Goal: Information Seeking & Learning: Find specific fact

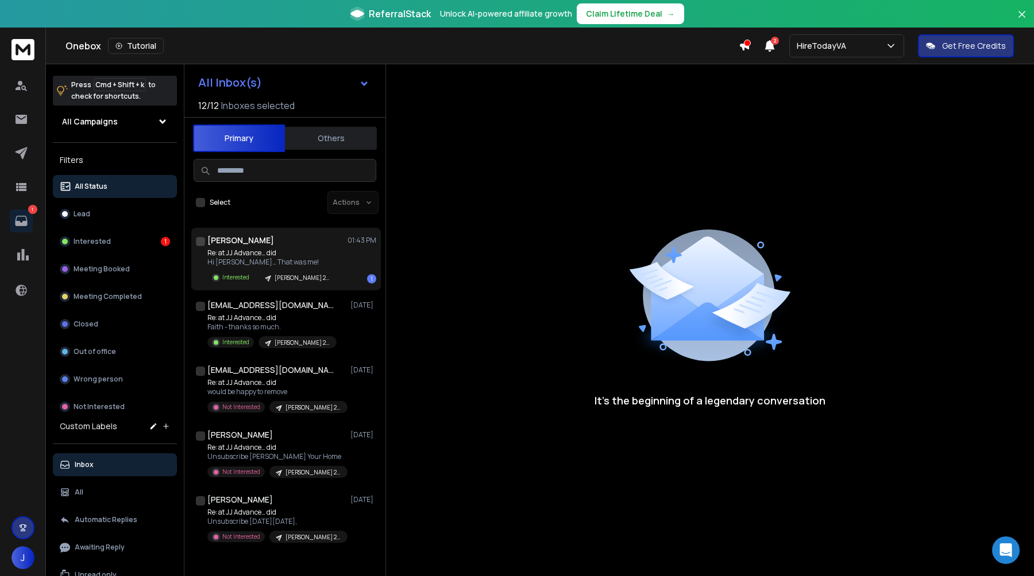
click at [260, 247] on div "[PERSON_NAME] 01:43 PM Re: at JJ Advance… did Hi [PERSON_NAME]… That was me! In…" at bounding box center [291, 259] width 169 height 49
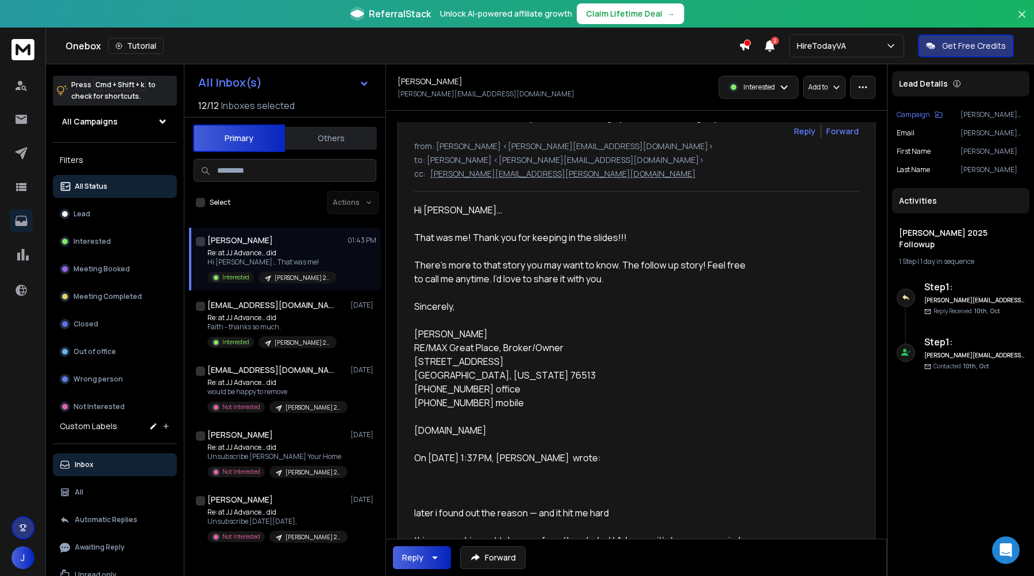
scroll to position [44, 0]
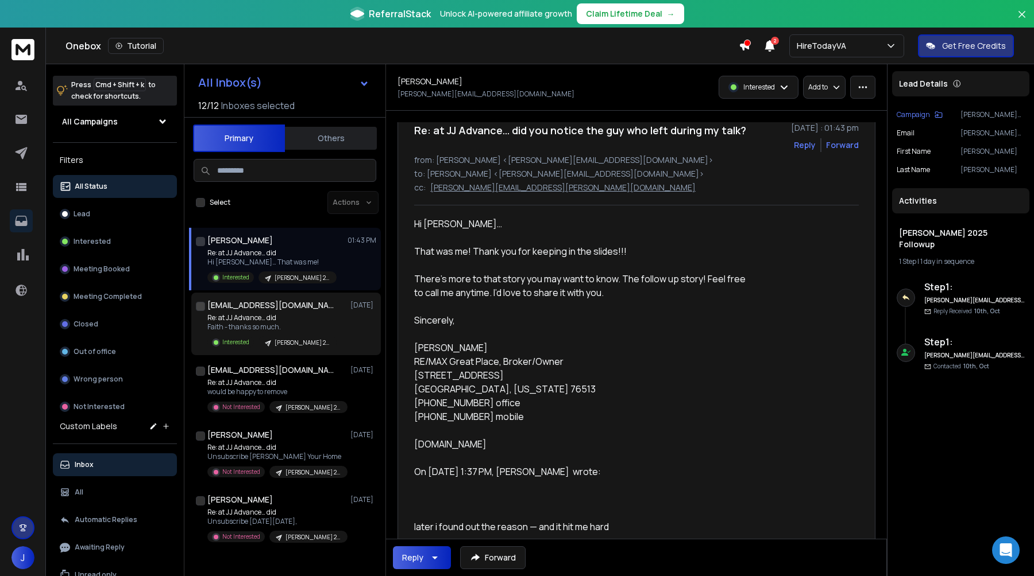
click at [238, 309] on h1 "[EMAIL_ADDRESS][DOMAIN_NAME]" at bounding box center [270, 305] width 126 height 11
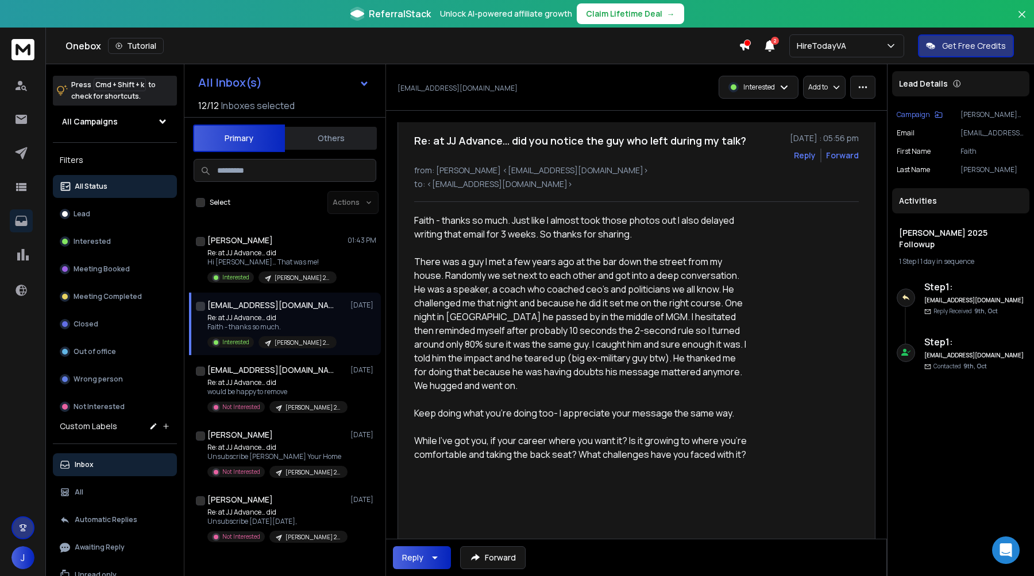
scroll to position [0, 0]
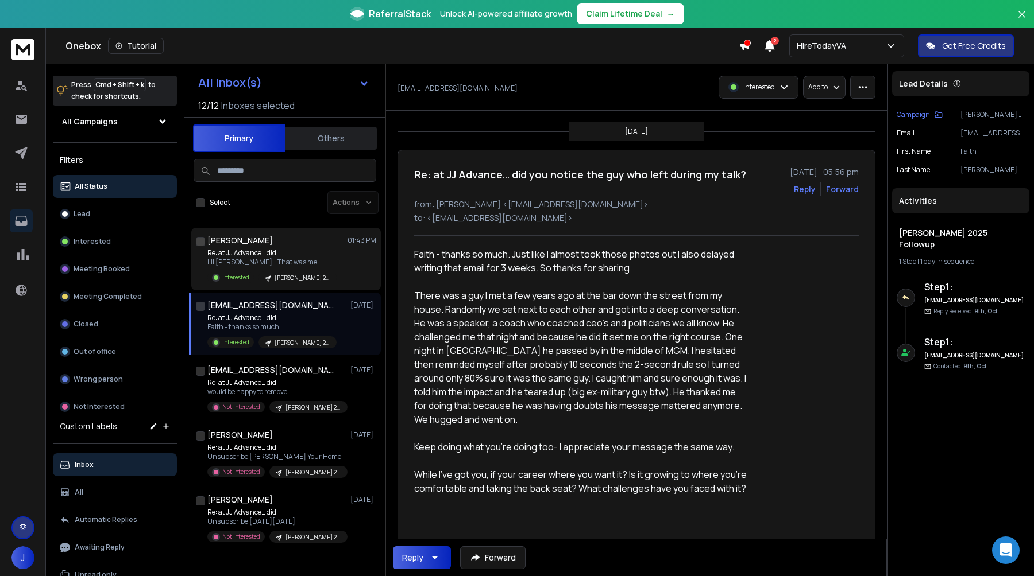
click at [254, 240] on h1 "Steven Kirkpatrick" at bounding box center [239, 240] width 65 height 11
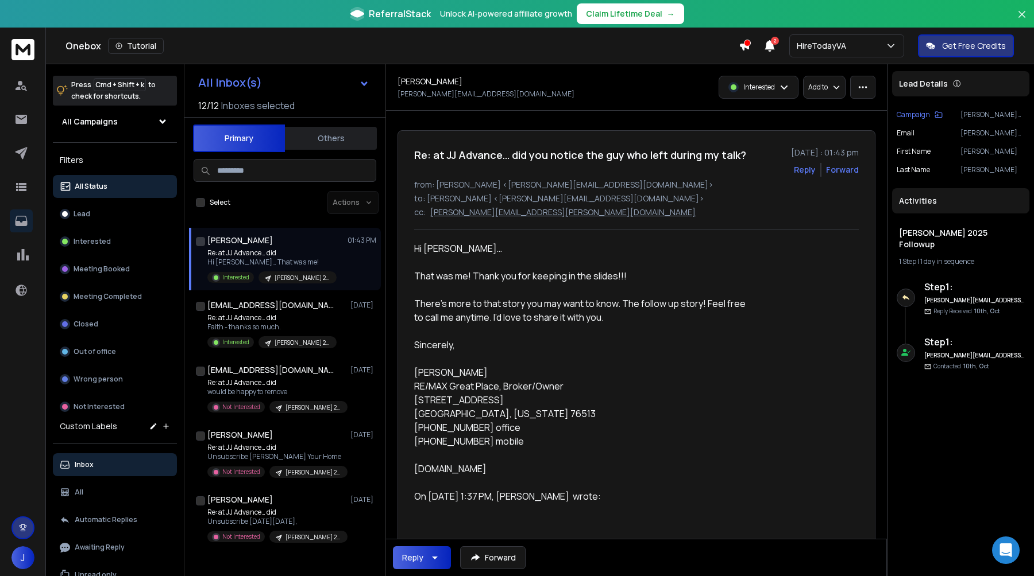
scroll to position [17, 0]
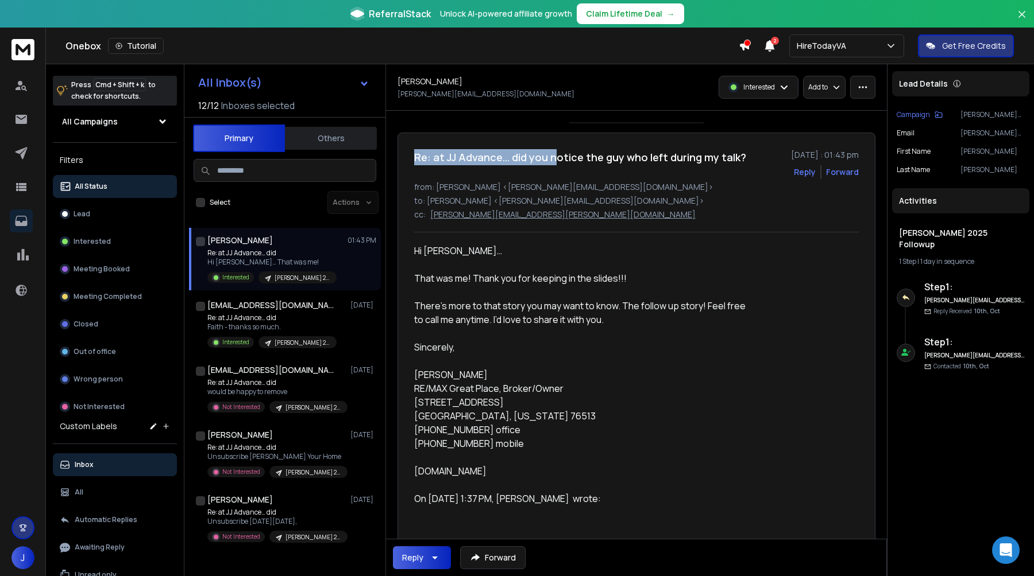
drag, startPoint x: 552, startPoint y: 153, endPoint x: 589, endPoint y: 39, distance: 120.2
